Goal: Navigation & Orientation: Find specific page/section

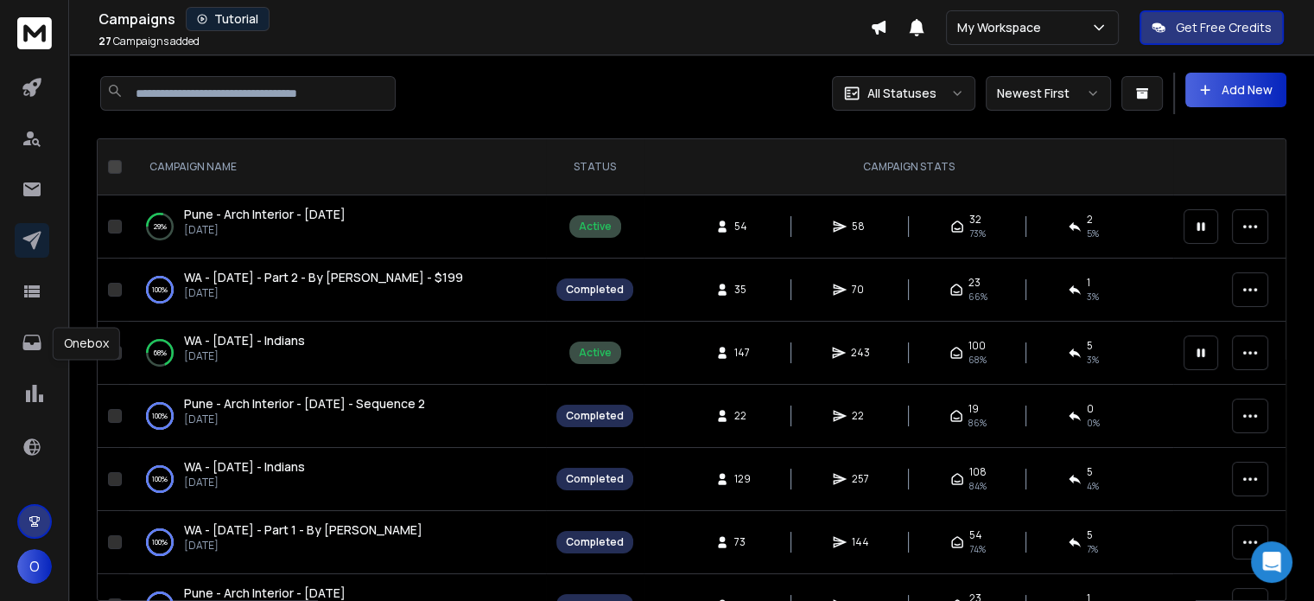
drag, startPoint x: 31, startPoint y: 351, endPoint x: 228, endPoint y: 26, distance: 380.0
click at [31, 351] on icon at bounding box center [32, 342] width 21 height 21
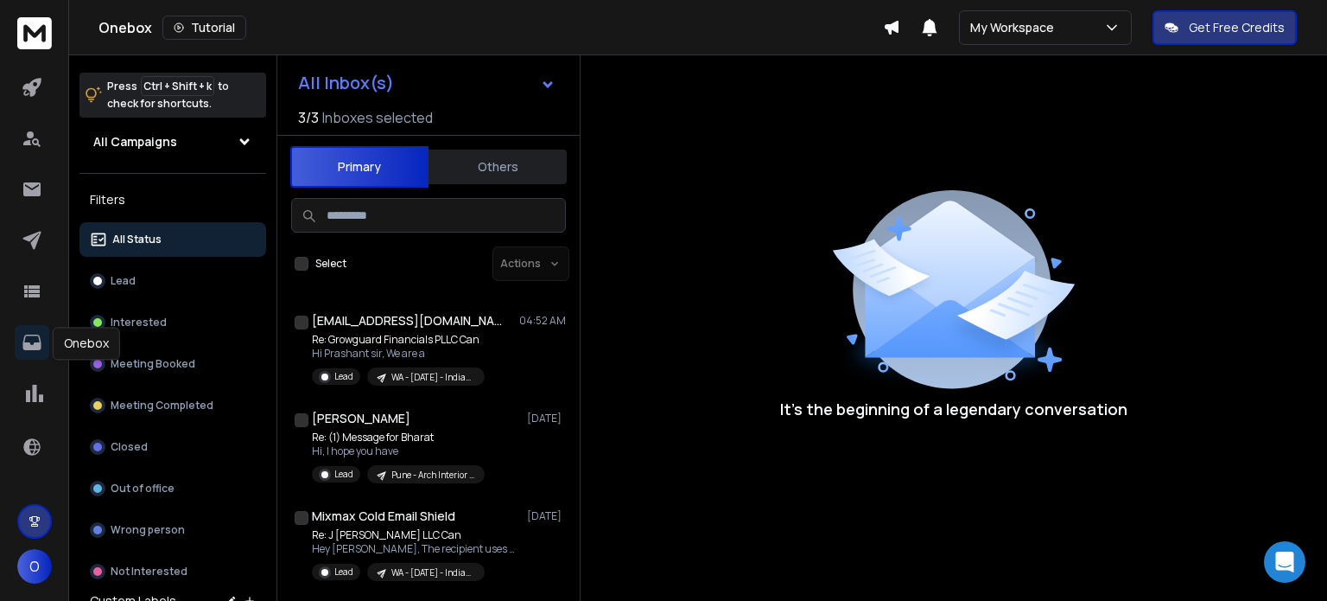
click at [508, 165] on button "Others" at bounding box center [498, 167] width 138 height 38
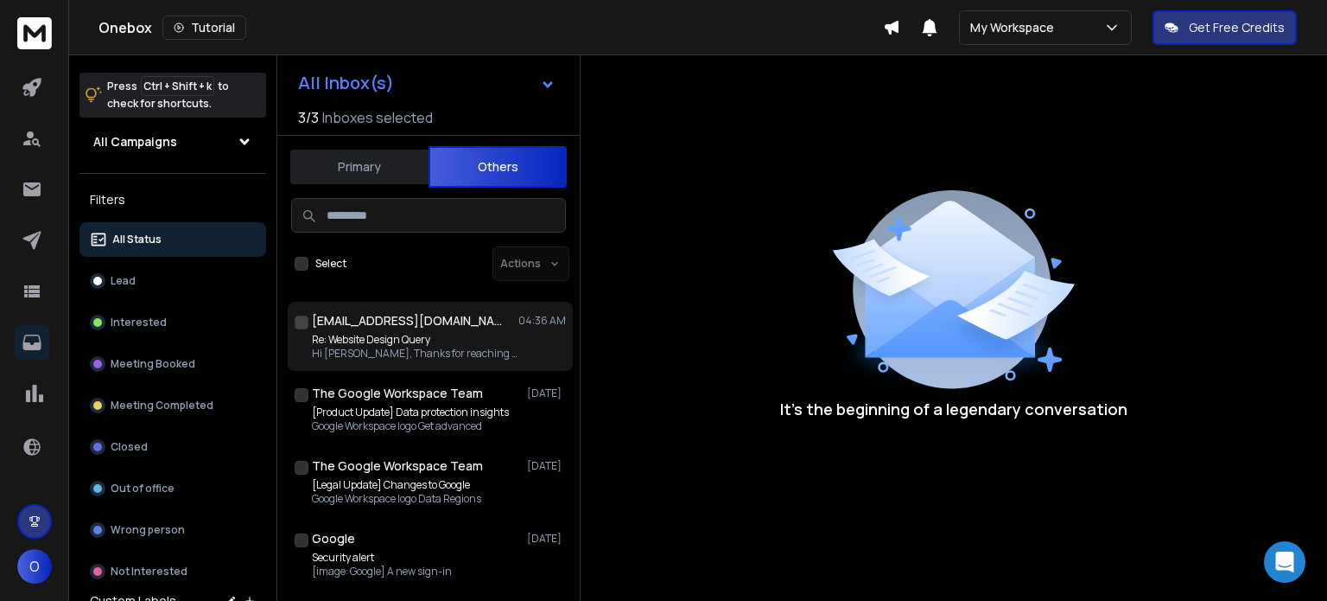
click at [411, 345] on p "Re: Website Design Query" at bounding box center [415, 340] width 207 height 14
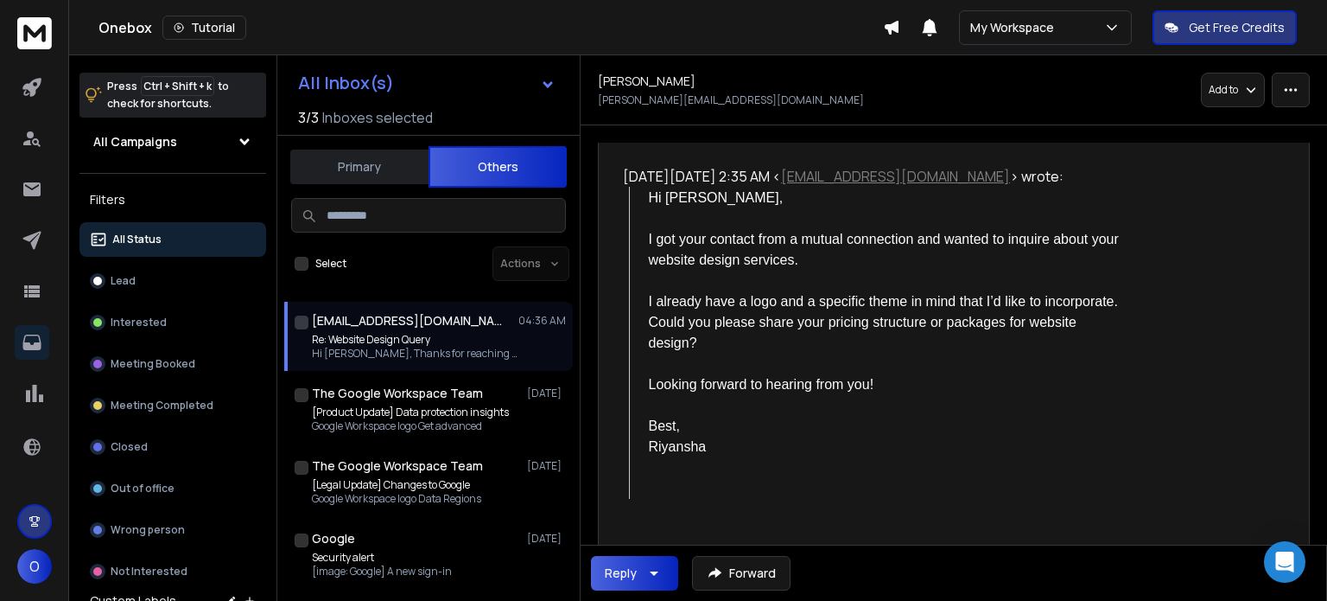
scroll to position [695, 0]
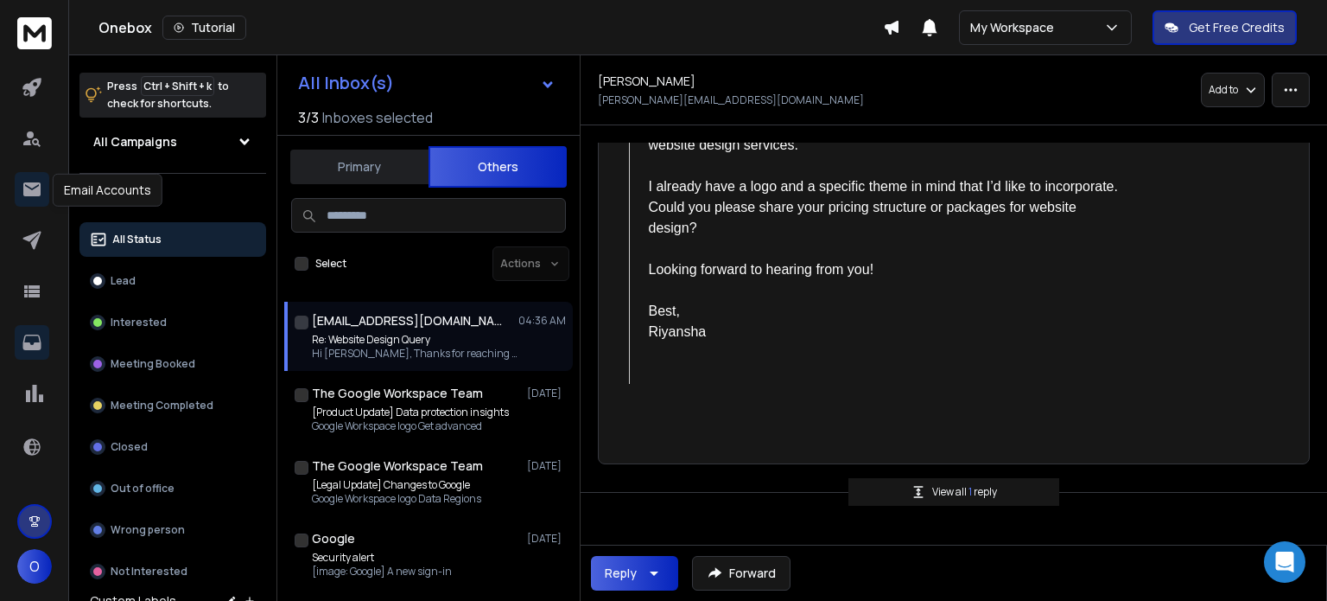
click at [28, 188] on icon at bounding box center [32, 189] width 21 height 21
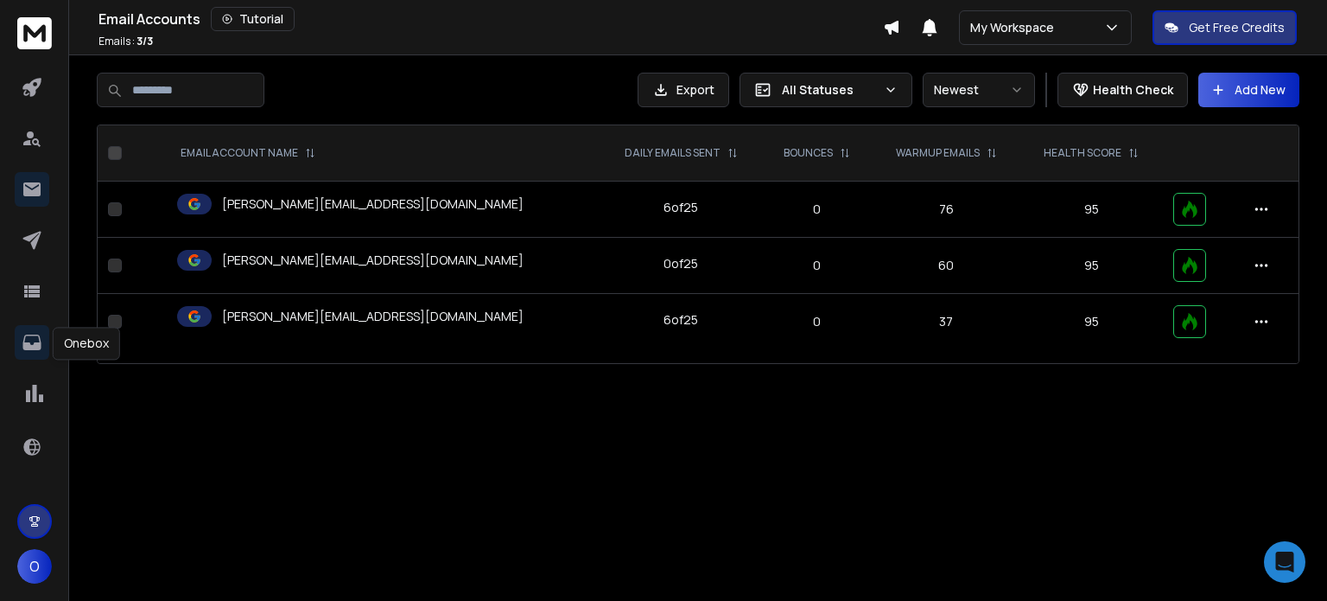
click at [31, 340] on icon at bounding box center [32, 342] width 21 height 21
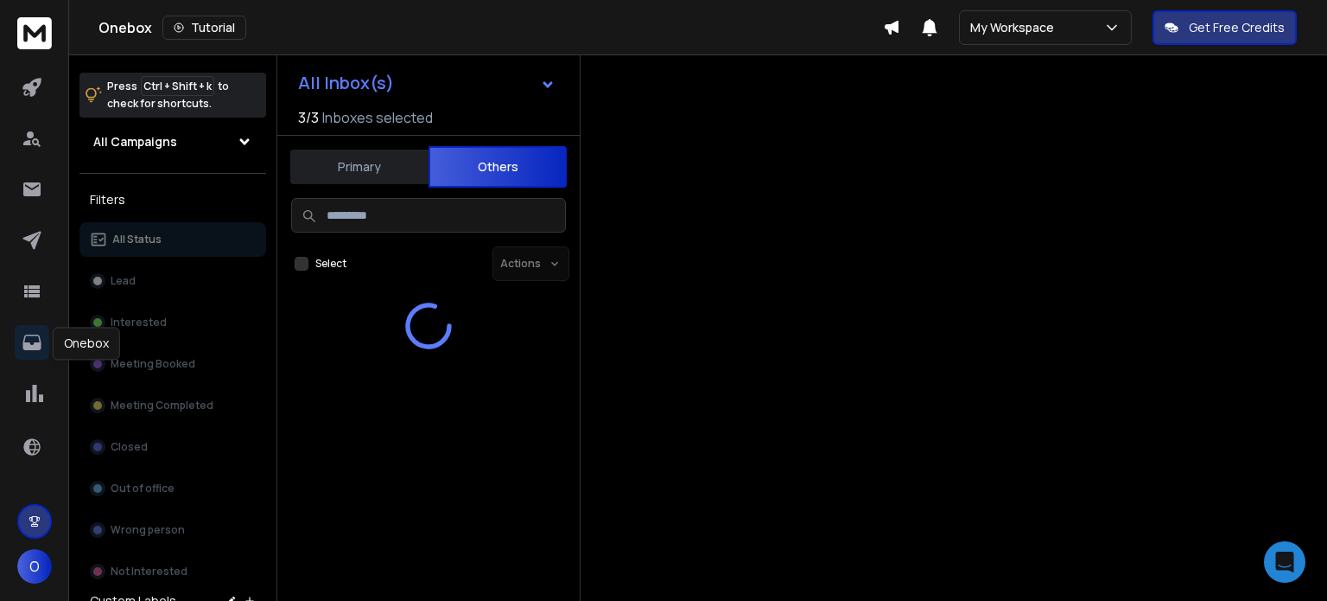
click at [467, 153] on button "Others" at bounding box center [498, 166] width 138 height 41
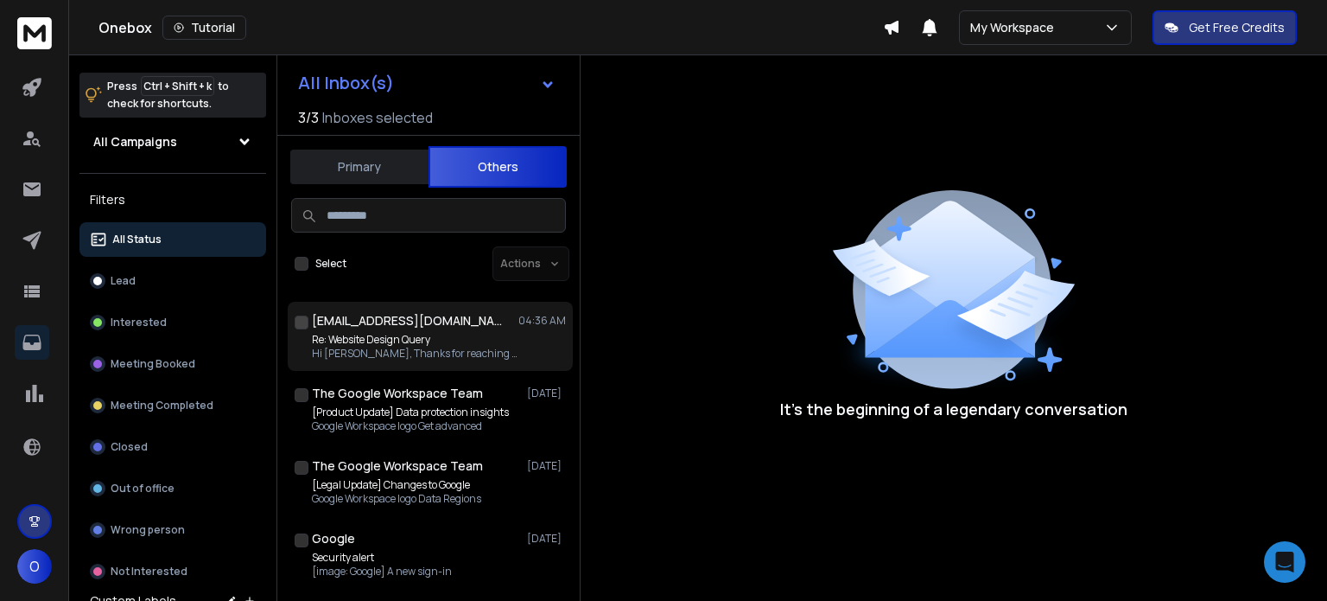
click at [410, 336] on p "Re: Website Design Query" at bounding box center [415, 340] width 207 height 14
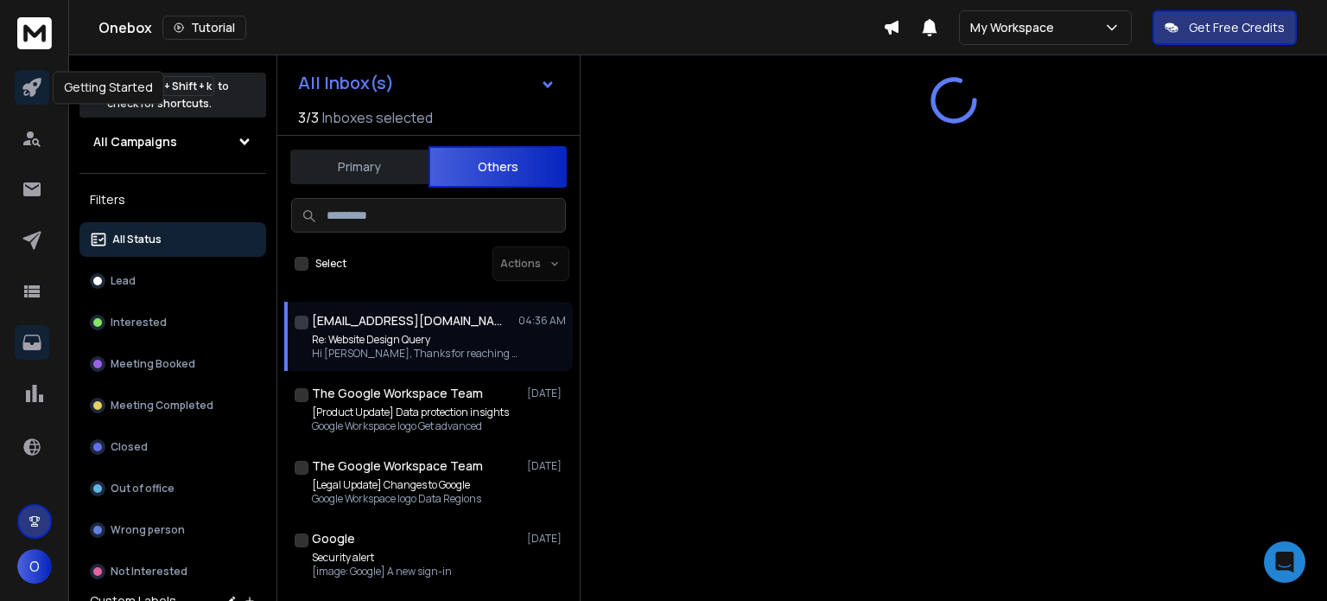
click at [34, 87] on icon at bounding box center [31, 87] width 19 height 19
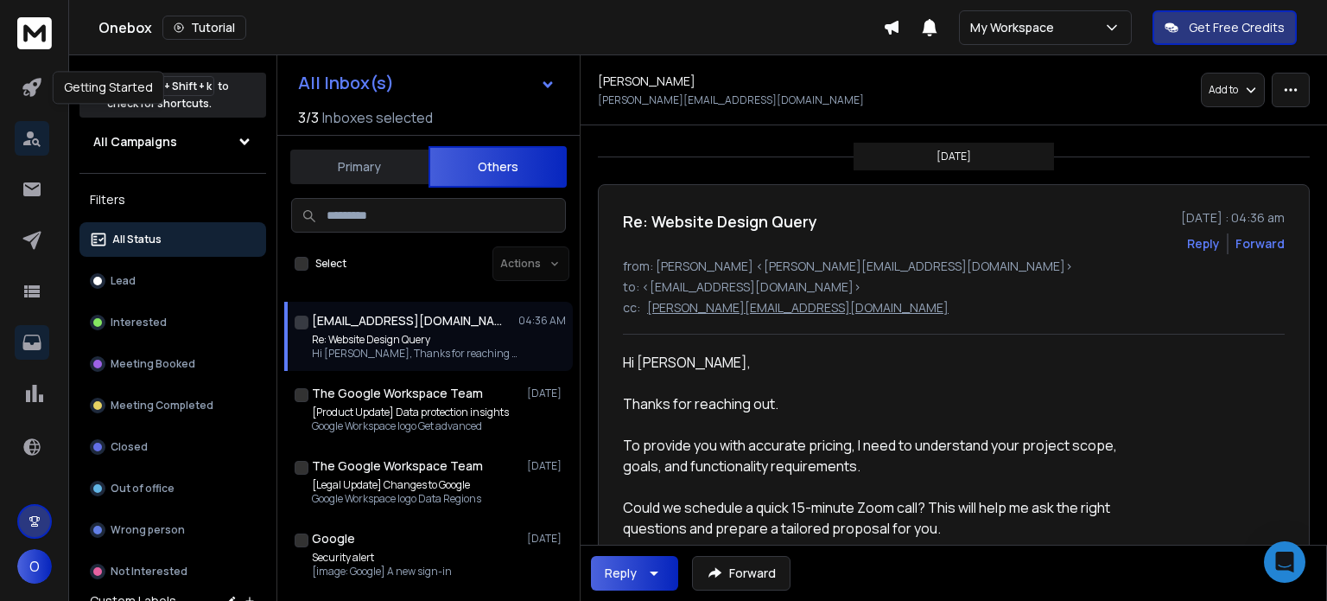
click at [31, 143] on icon at bounding box center [32, 138] width 21 height 21
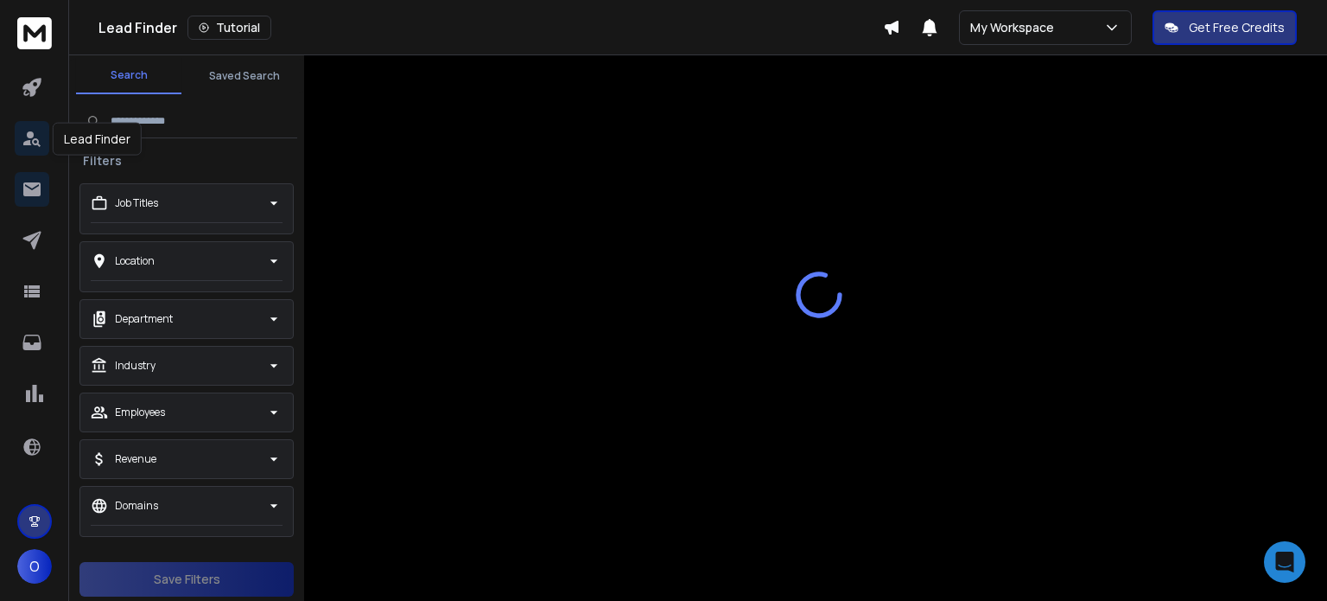
click at [38, 182] on icon at bounding box center [32, 189] width 21 height 21
